Goal: Find contact information: Find contact information

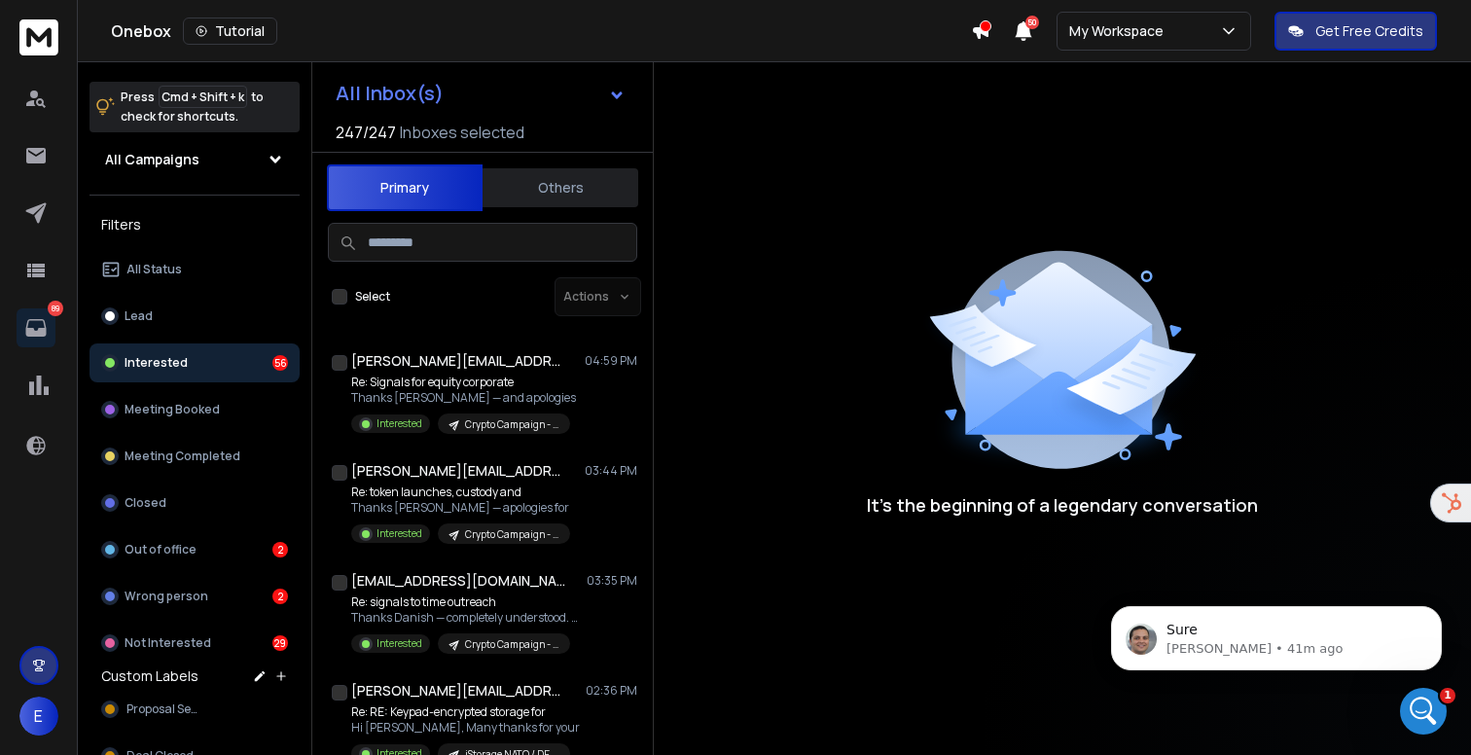
click at [515, 248] on input at bounding box center [482, 242] width 309 height 39
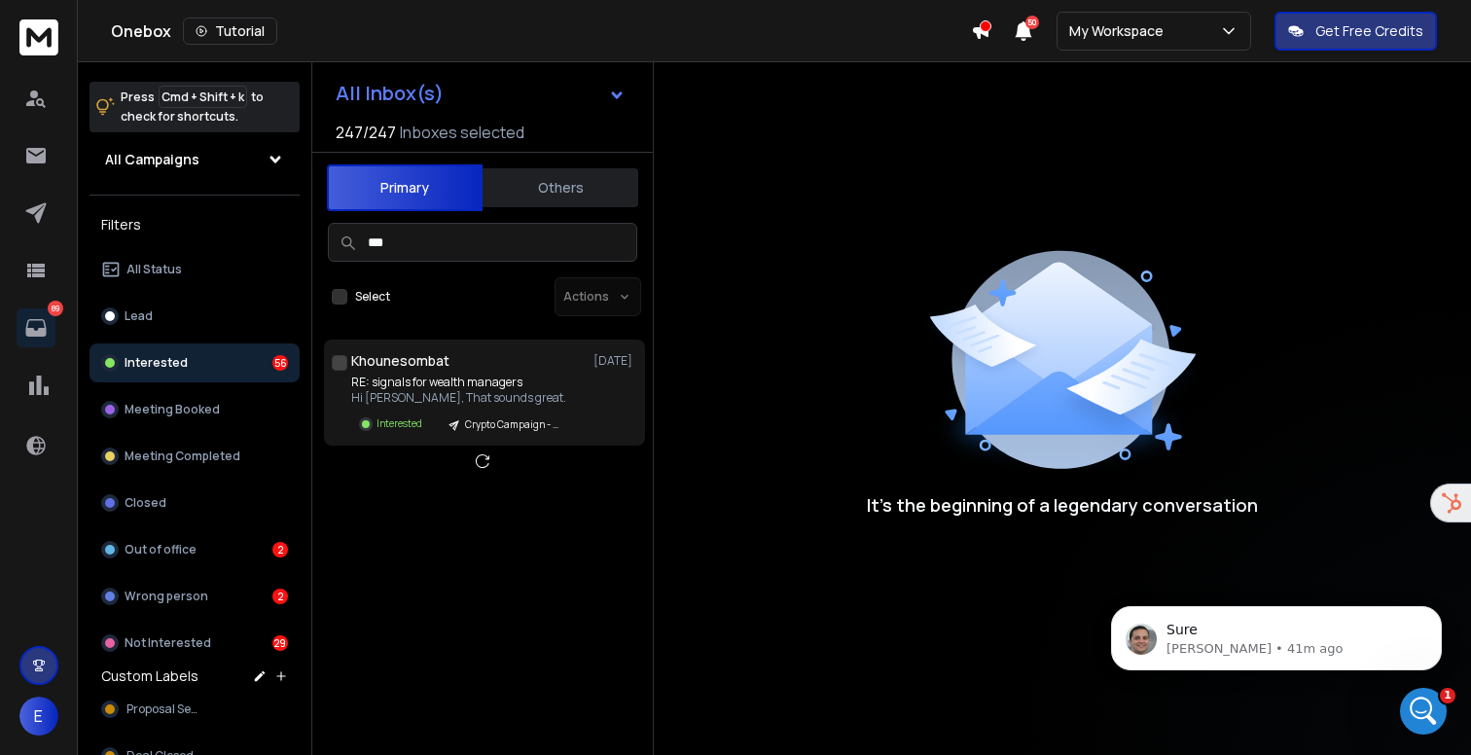
type input "***"
click at [512, 391] on p "Hi [PERSON_NAME], That sounds great." at bounding box center [460, 398] width 219 height 16
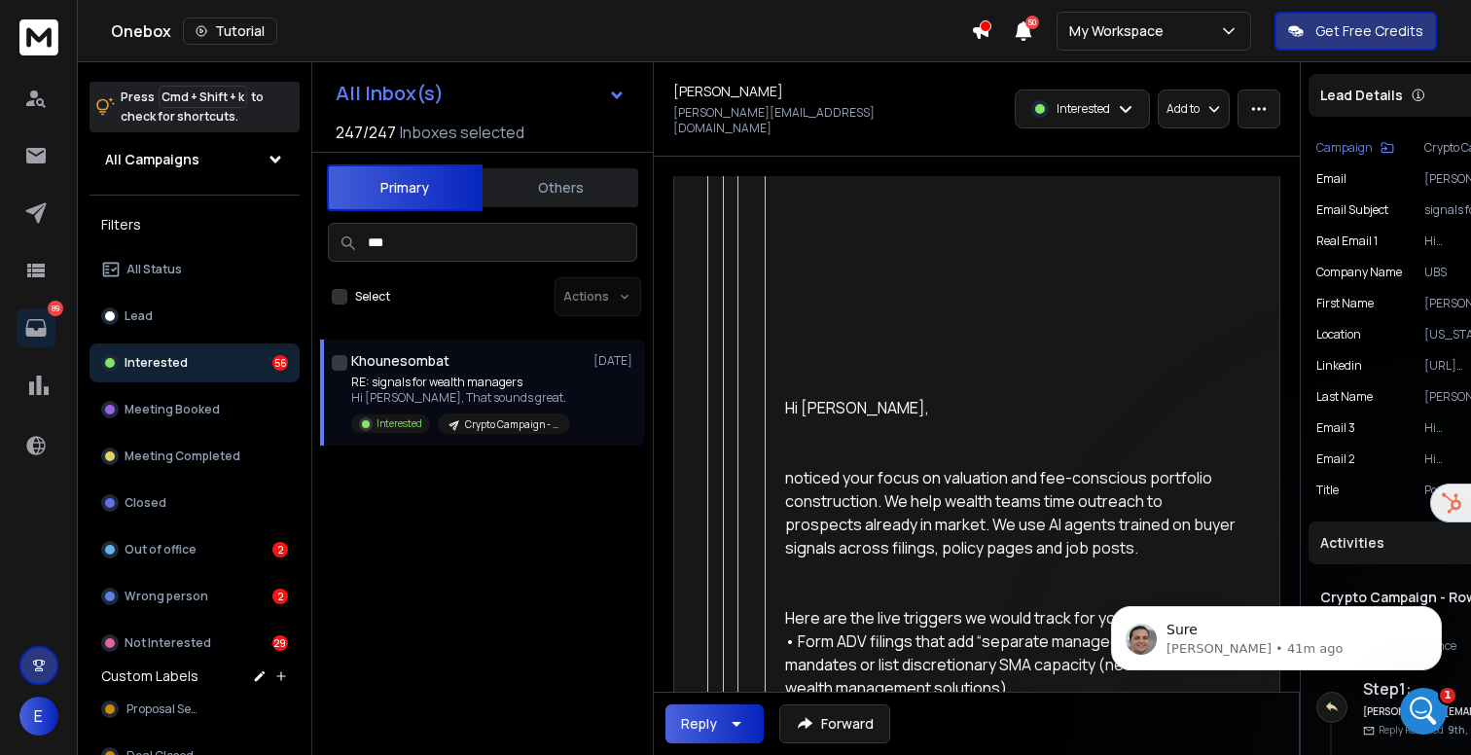
scroll to position [19997, 0]
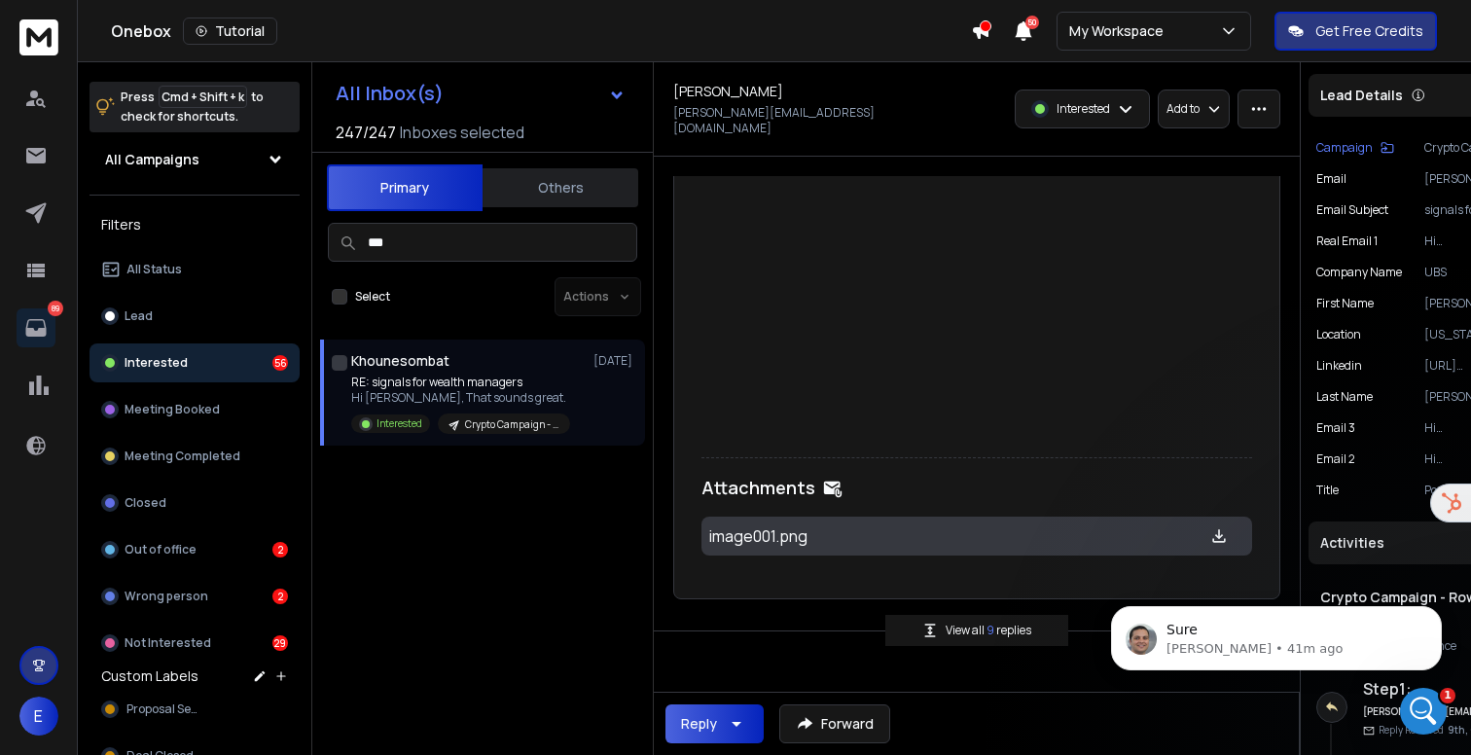
click at [981, 630] on p "View all 9 replies" at bounding box center [988, 630] width 86 height 16
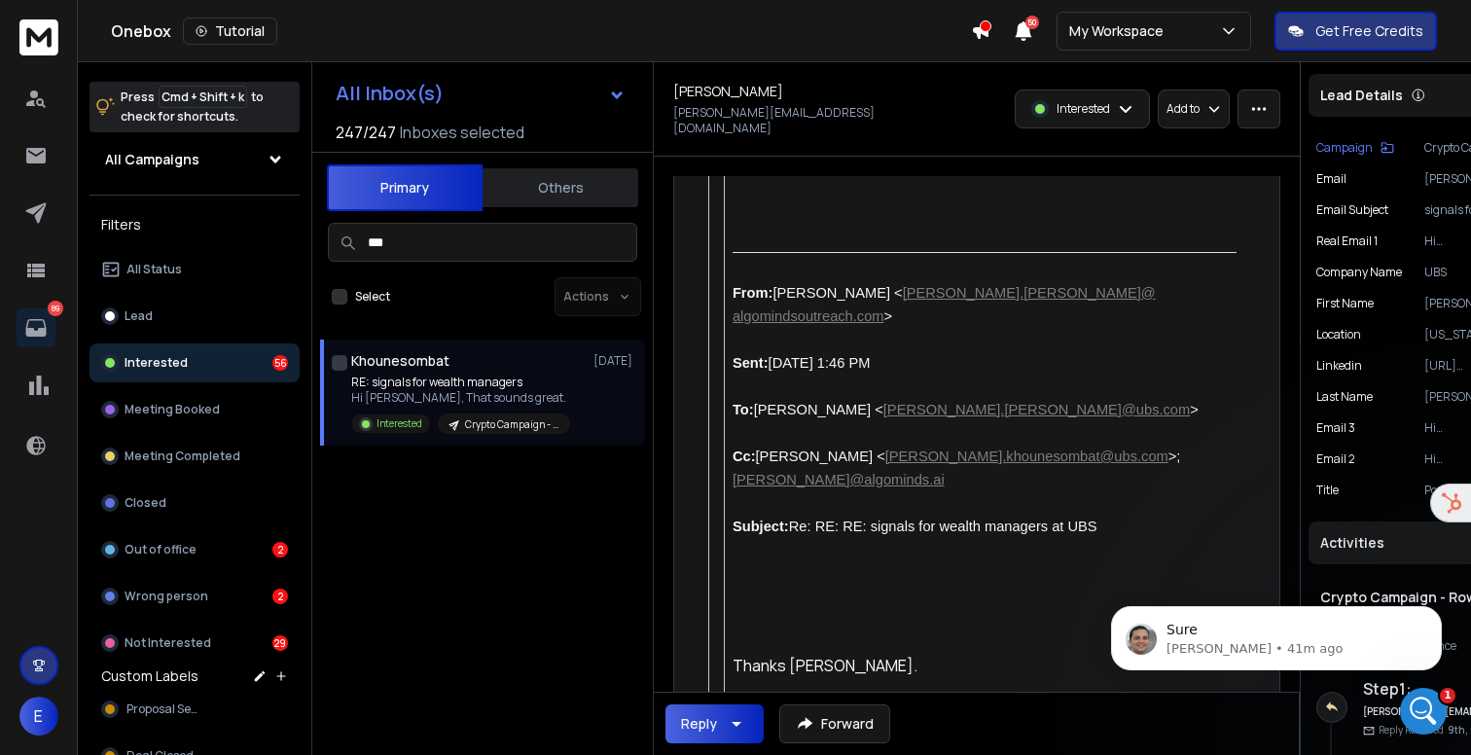
scroll to position [88506, 0]
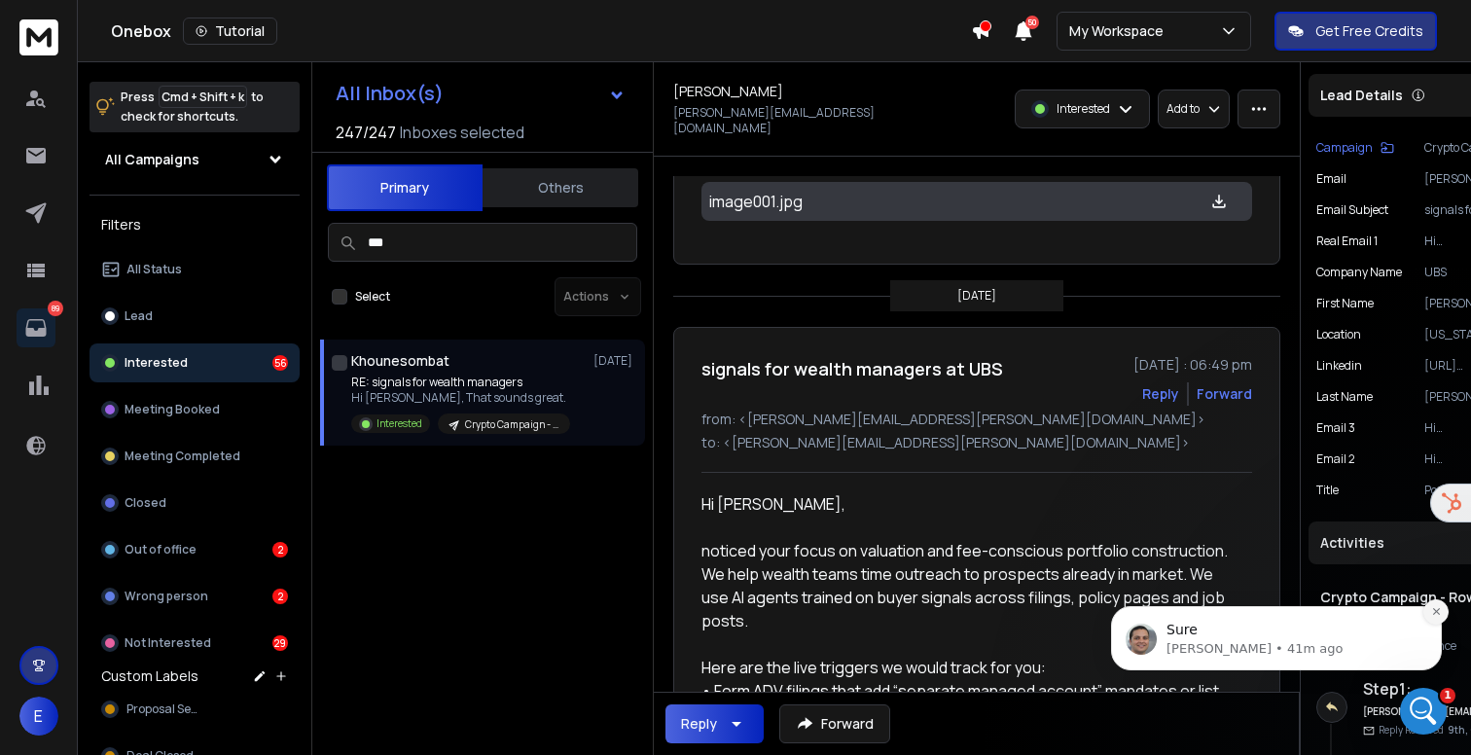
click at [1436, 610] on icon "Dismiss notification" at bounding box center [1435, 611] width 7 height 7
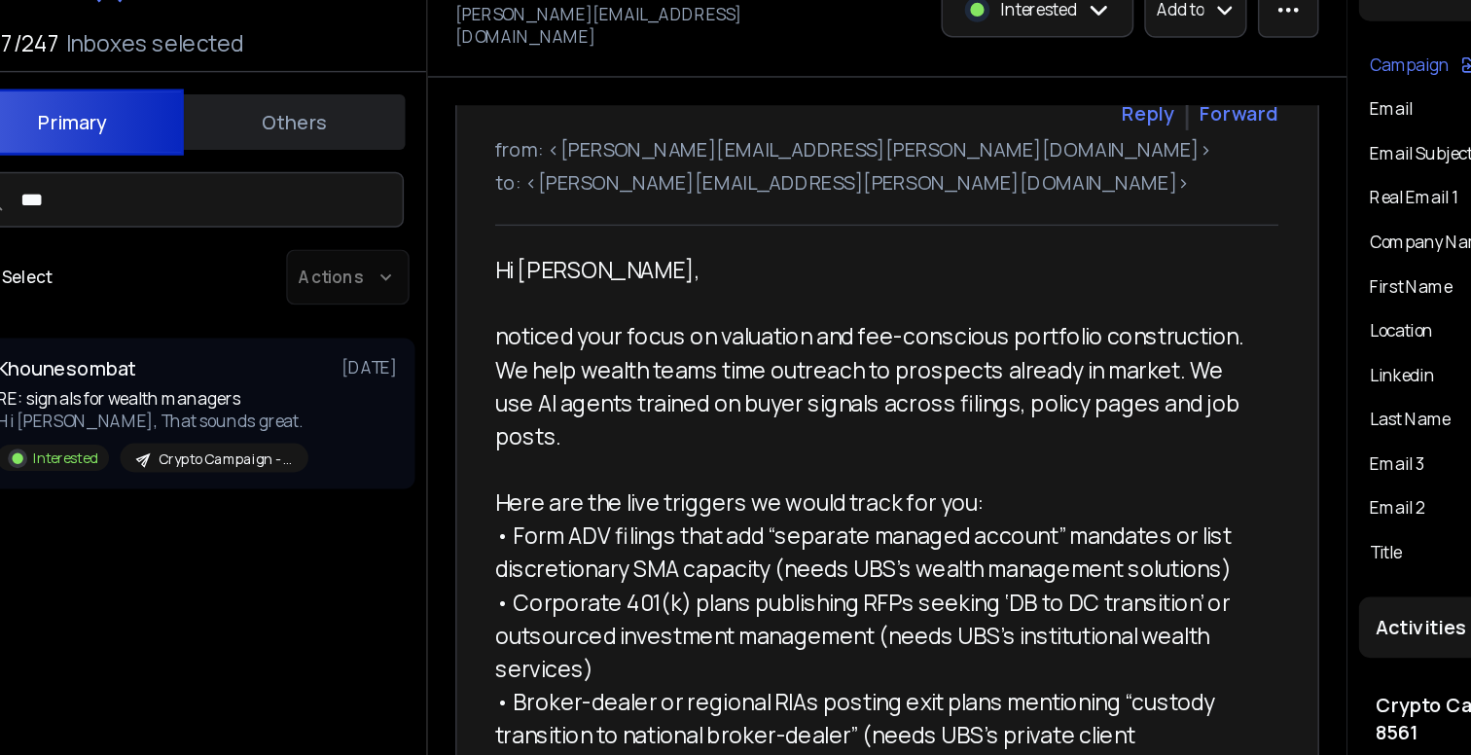
scroll to position [88755, 0]
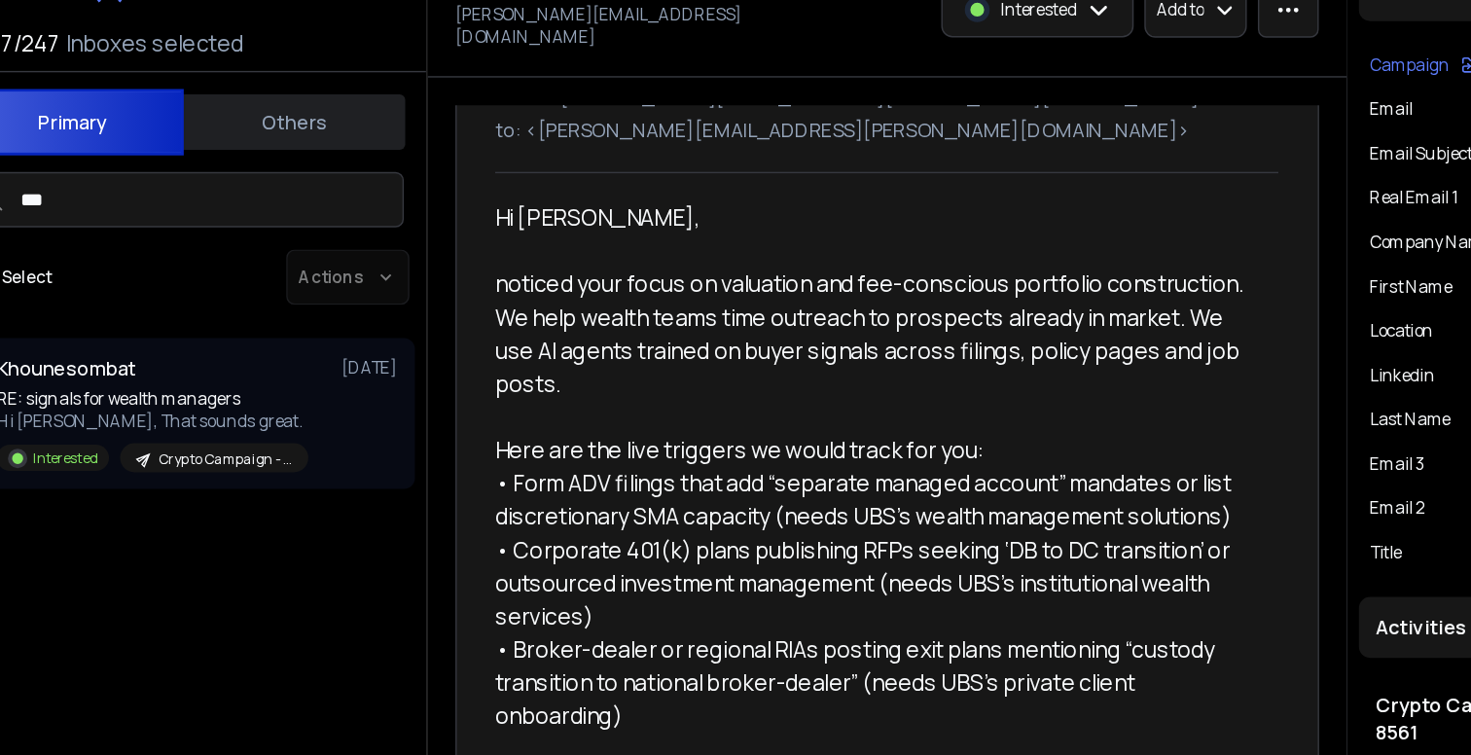
click at [926, 343] on div "Hi [PERSON_NAME], noticed your focus on valuation and fee-conscious portfolio c…" at bounding box center [890, 465] width 535 height 444
click at [926, 338] on div "Hi [PERSON_NAME], noticed your focus on valuation and fee-conscious portfolio c…" at bounding box center [890, 465] width 535 height 444
click at [901, 290] on div "Hi [PERSON_NAME], noticed your focus on valuation and fee-conscious portfolio c…" at bounding box center [890, 465] width 535 height 444
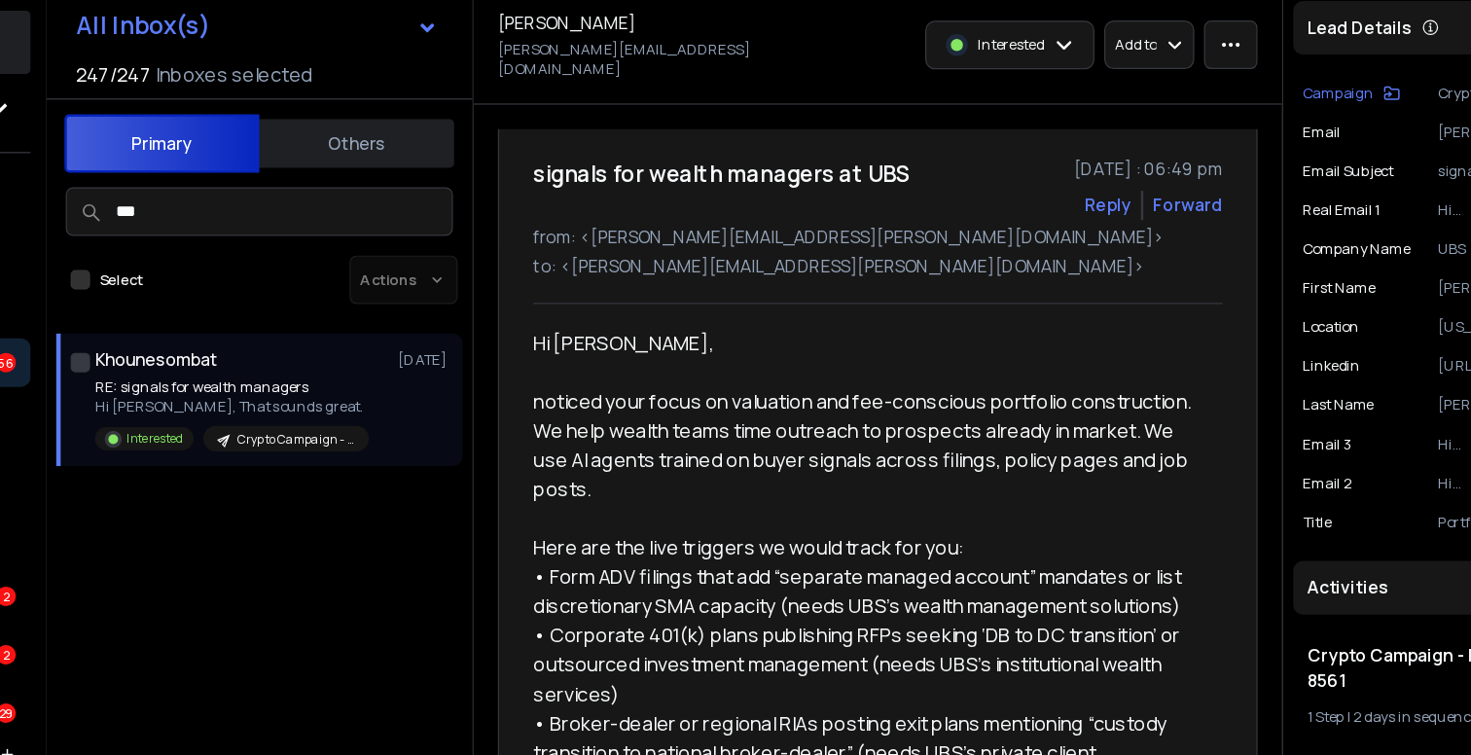
scroll to position [88660, 0]
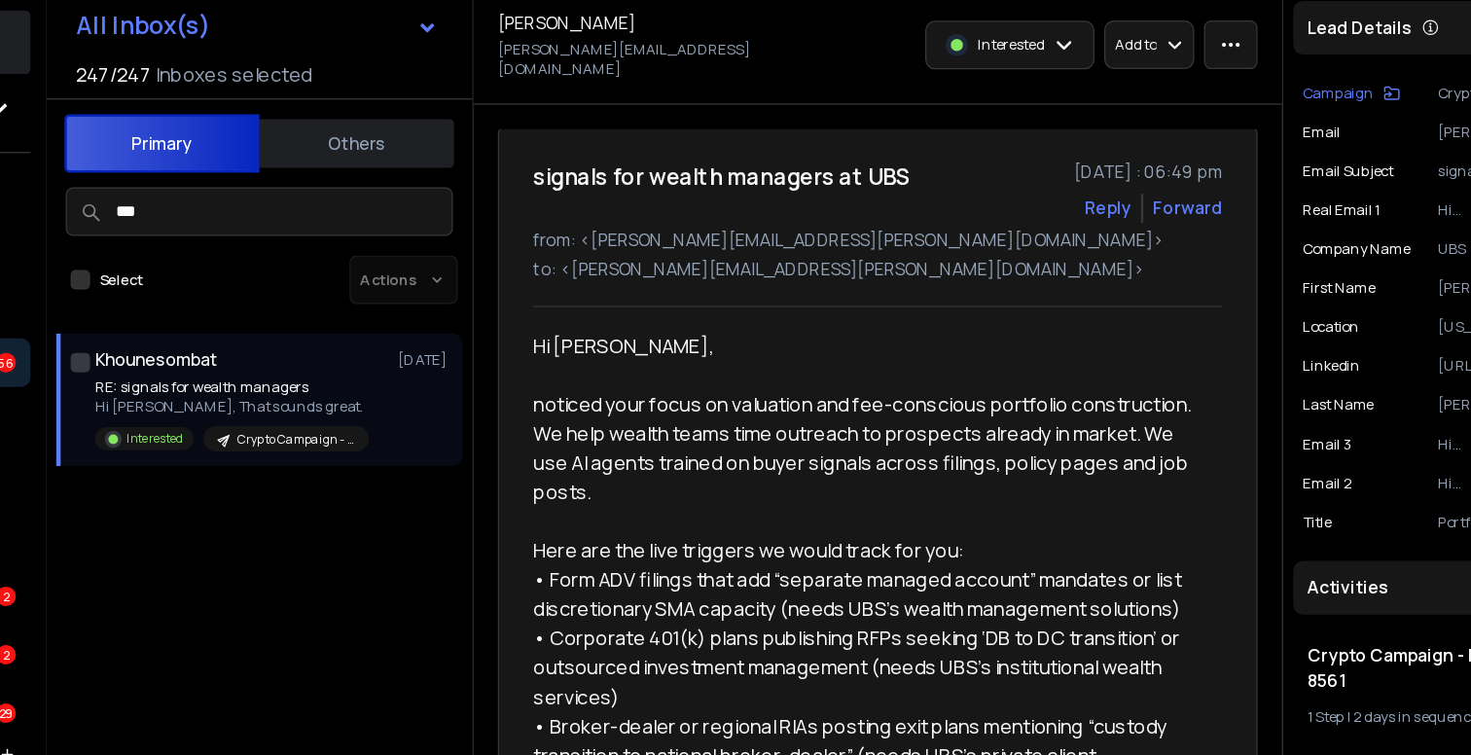
click at [623, 278] on p "to: <[PERSON_NAME][EMAIL_ADDRESS][PERSON_NAME][DOMAIN_NAME]>" at bounding box center [898, 287] width 550 height 19
drag, startPoint x: 614, startPoint y: 201, endPoint x: 686, endPoint y: 201, distance: 72.0
click at [686, 278] on p "to: <[PERSON_NAME][EMAIL_ADDRESS][PERSON_NAME][DOMAIN_NAME]>" at bounding box center [898, 287] width 550 height 19
copy p "[PERSON_NAME].[PERSON_NAME]"
